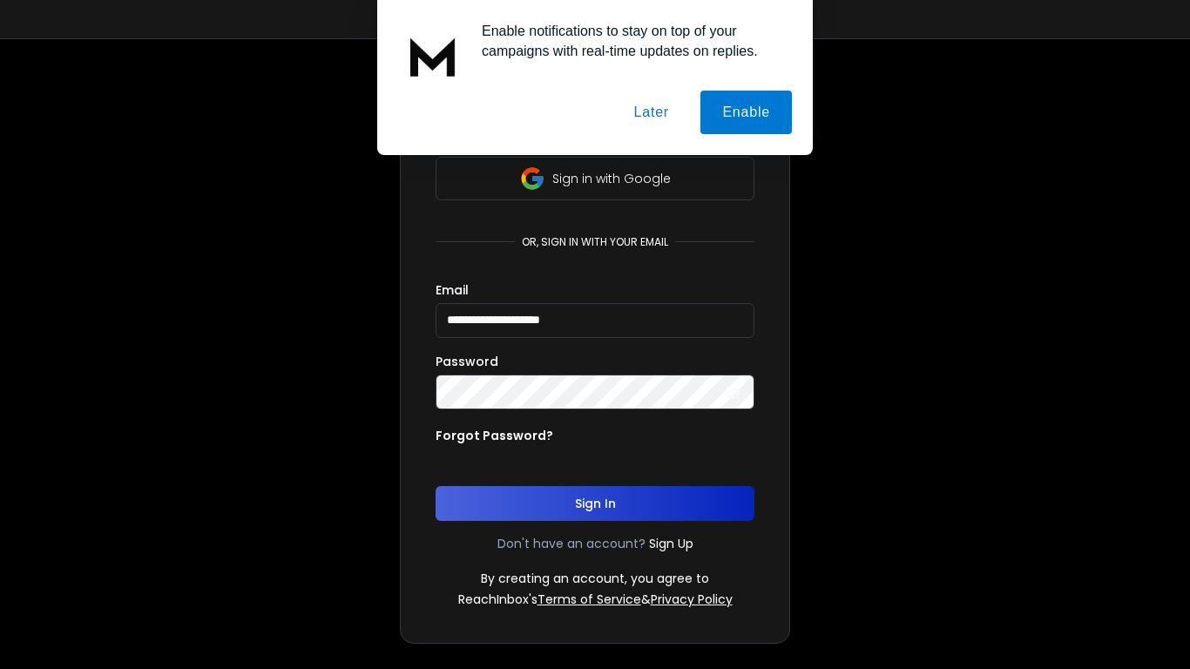
type input "**********"
click at [595, 502] on button "Sign In" at bounding box center [594, 503] width 319 height 35
